Goal: Check status: Check status

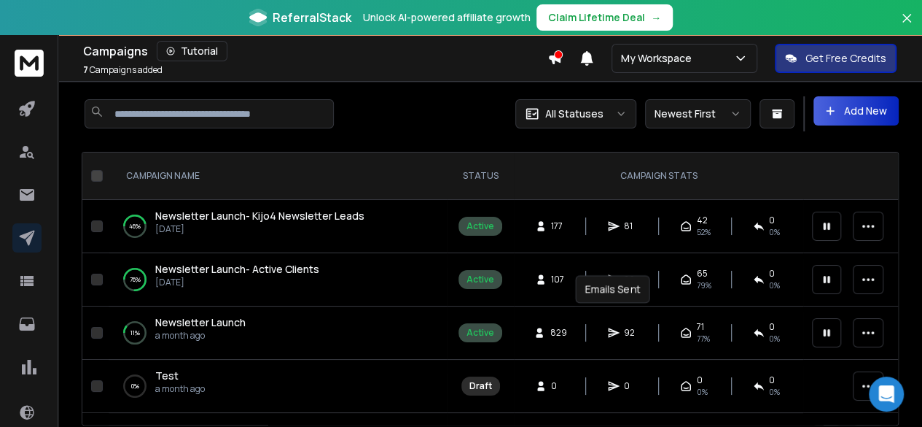
scroll to position [73, 0]
click at [206, 323] on span "Newsletter Launch" at bounding box center [200, 322] width 90 height 14
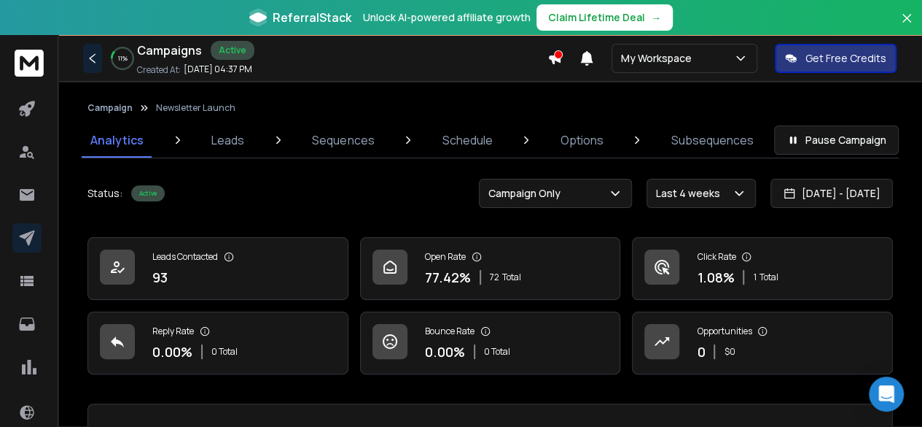
click at [87, 63] on icon at bounding box center [92, 58] width 13 height 13
